Goal: Information Seeking & Learning: Stay updated

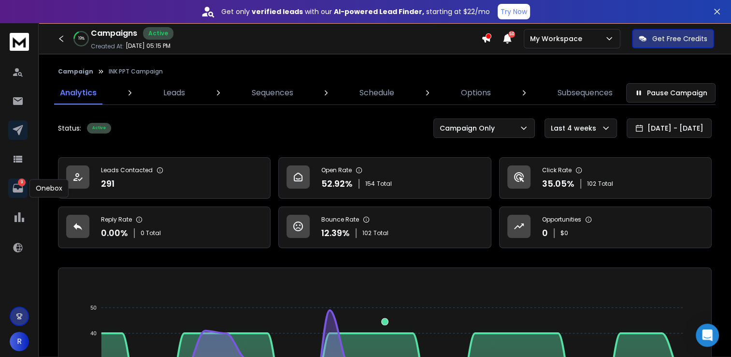
click at [16, 190] on icon at bounding box center [18, 188] width 10 height 9
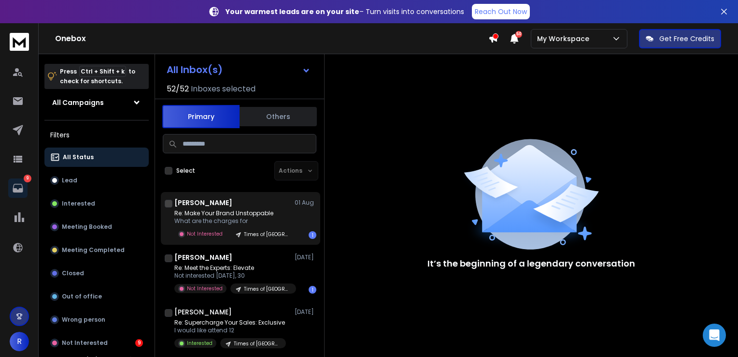
click at [280, 218] on p "What are the charges for" at bounding box center [232, 221] width 116 height 8
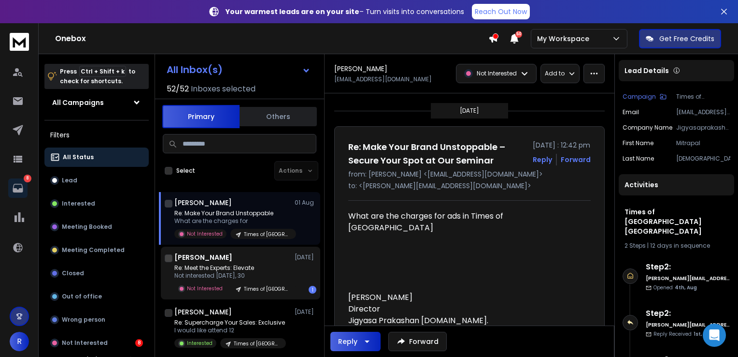
click at [275, 267] on p "Re: Meet the Experts: Elevate" at bounding box center [232, 268] width 116 height 8
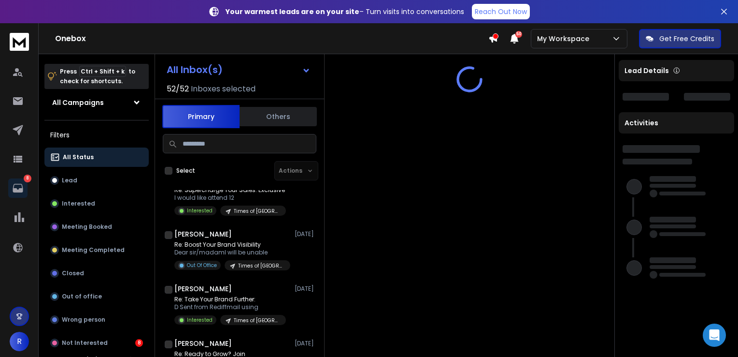
scroll to position [133, 0]
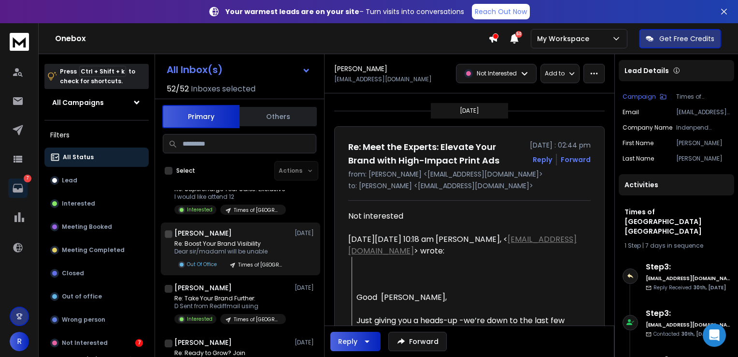
click at [289, 254] on p "Dear sir/madamI will be unable" at bounding box center [232, 251] width 116 height 8
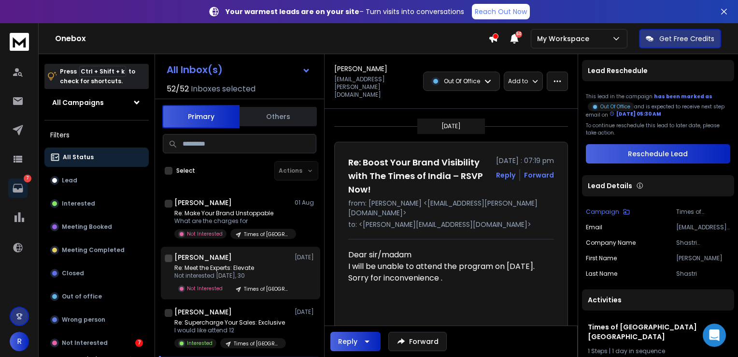
scroll to position [0, 9]
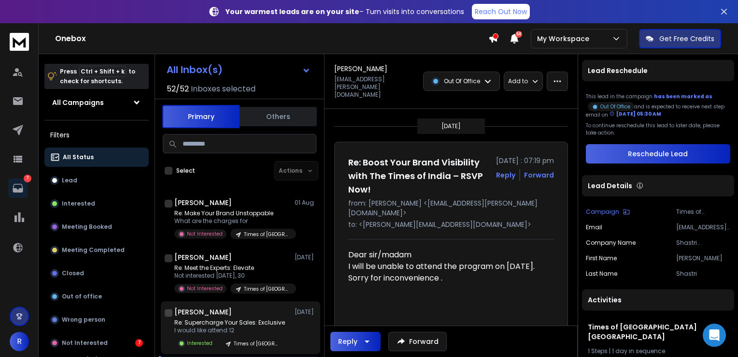
click at [284, 325] on div "Re: Supercharge Your Sales: Exclusive I would like attend 12 Interested Times o…" at bounding box center [245, 332] width 142 height 29
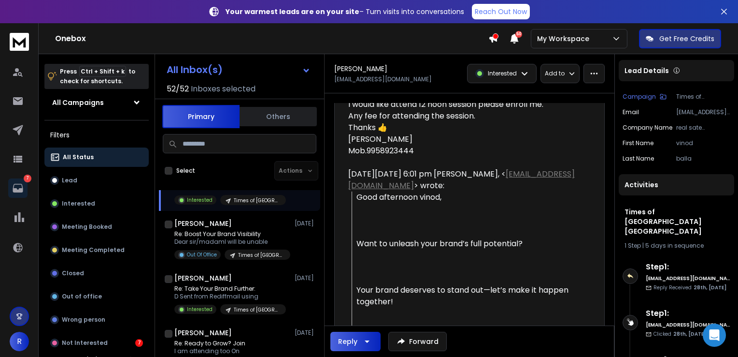
scroll to position [145, 0]
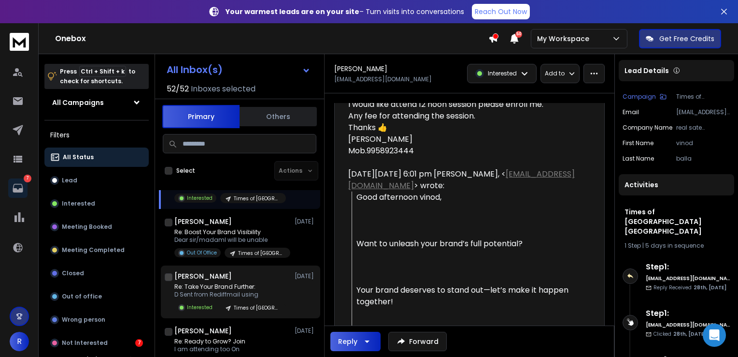
click at [283, 287] on p "Re: Take Your Brand Further:" at bounding box center [230, 287] width 112 height 8
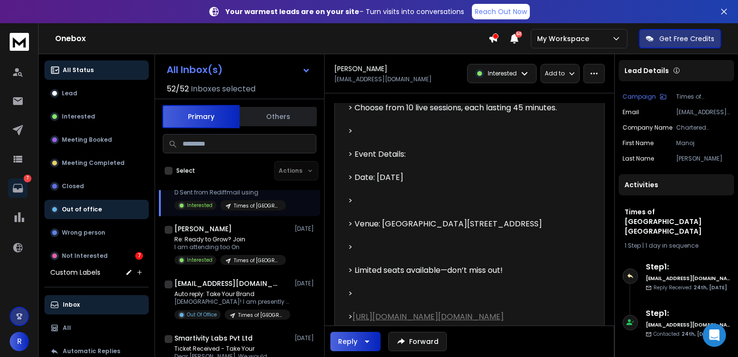
scroll to position [91, 0]
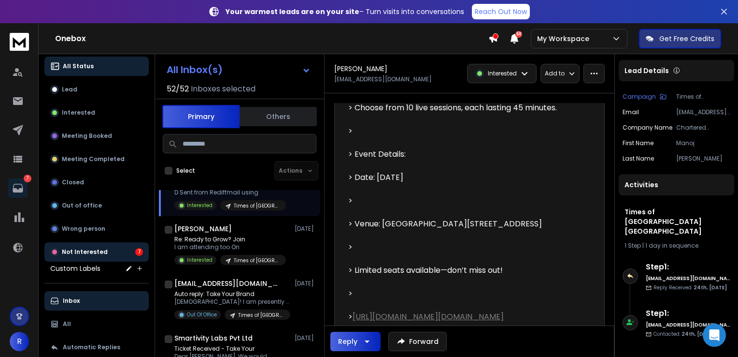
click at [108, 253] on button "Not Interested 7" at bounding box center [96, 251] width 104 height 19
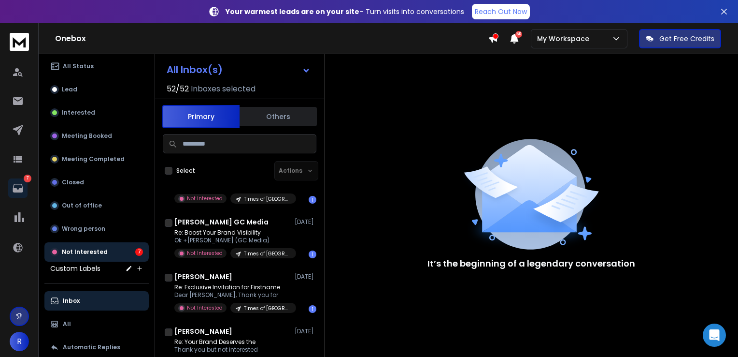
scroll to position [0, 0]
